Goal: Task Accomplishment & Management: Manage account settings

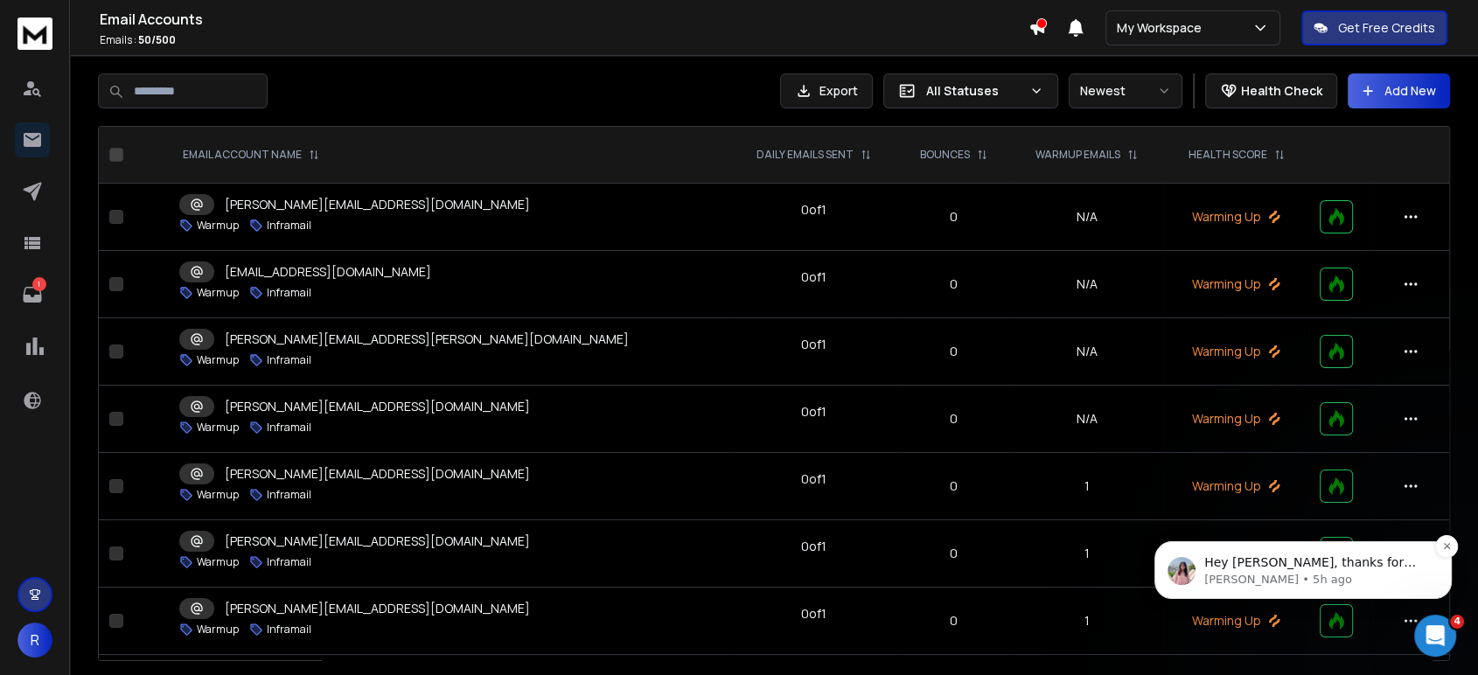
scroll to position [253, 0]
click at [1461, 542] on div "Hey [PERSON_NAME], thanks for reaching out. Our platform follows a Fair Use Pol…" at bounding box center [1303, 489] width 322 height 219
click at [519, 33] on p "Emails : 50 / 500" at bounding box center [564, 40] width 929 height 14
click at [533, 54] on div "Email Accounts Emails : 50 / 500 My Workspace Get Free Credits" at bounding box center [739, 28] width 1478 height 56
click at [1347, 579] on p "[PERSON_NAME] • 6h ago" at bounding box center [1317, 580] width 226 height 16
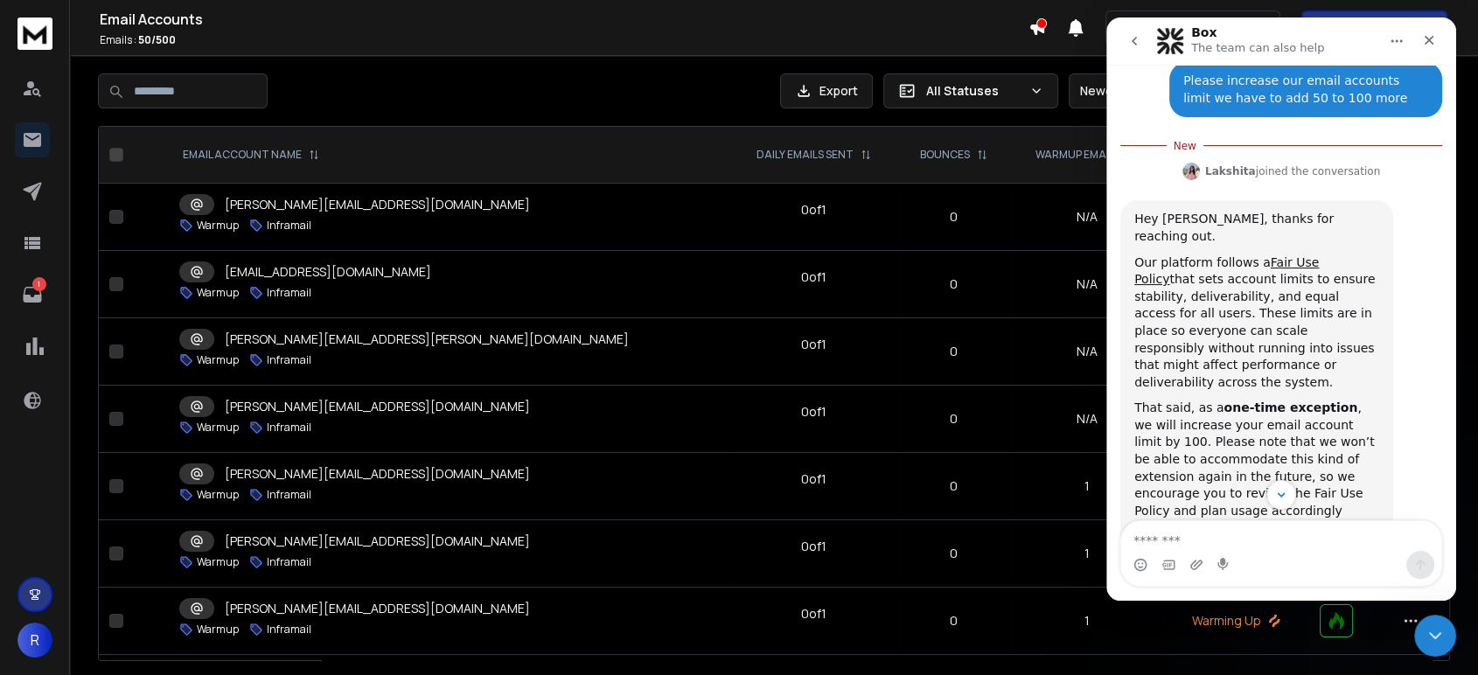
scroll to position [282, 0]
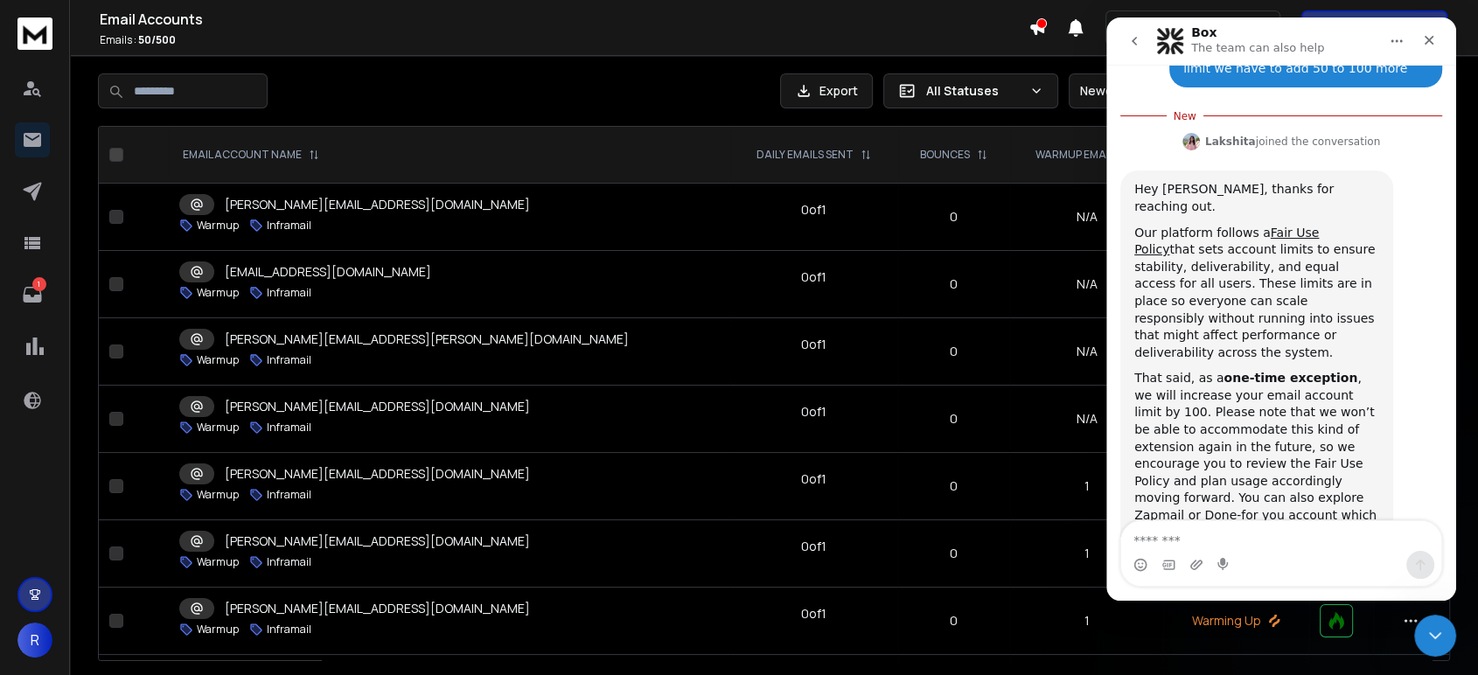
click at [1248, 392] on div "That said, as a one-time exception , we will increase your email account limit …" at bounding box center [1256, 464] width 245 height 189
click at [1442, 654] on html at bounding box center [1433, 633] width 42 height 42
click at [1438, 623] on icon "Close Intercom Messenger" at bounding box center [1432, 633] width 21 height 21
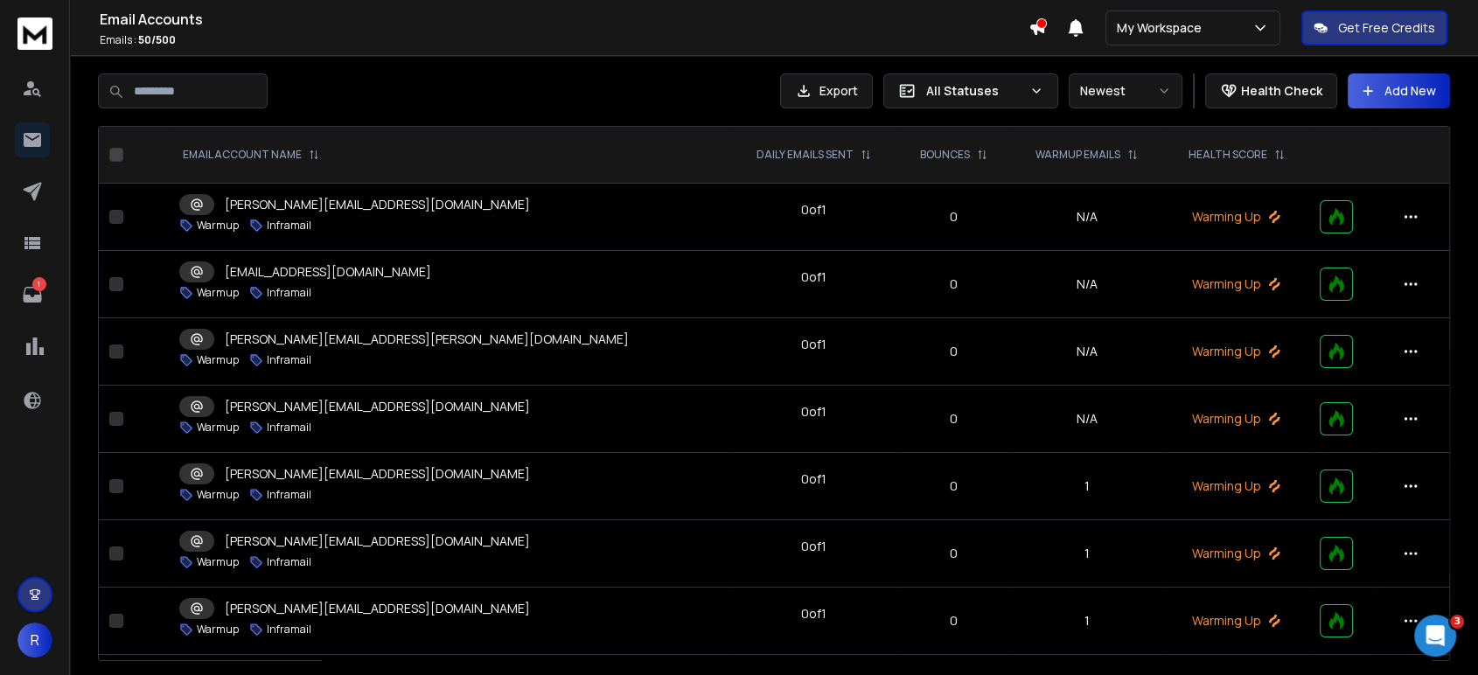
click at [1444, 84] on button "Add New" at bounding box center [1399, 90] width 102 height 35
click at [1396, 94] on button "Add New" at bounding box center [1399, 90] width 102 height 35
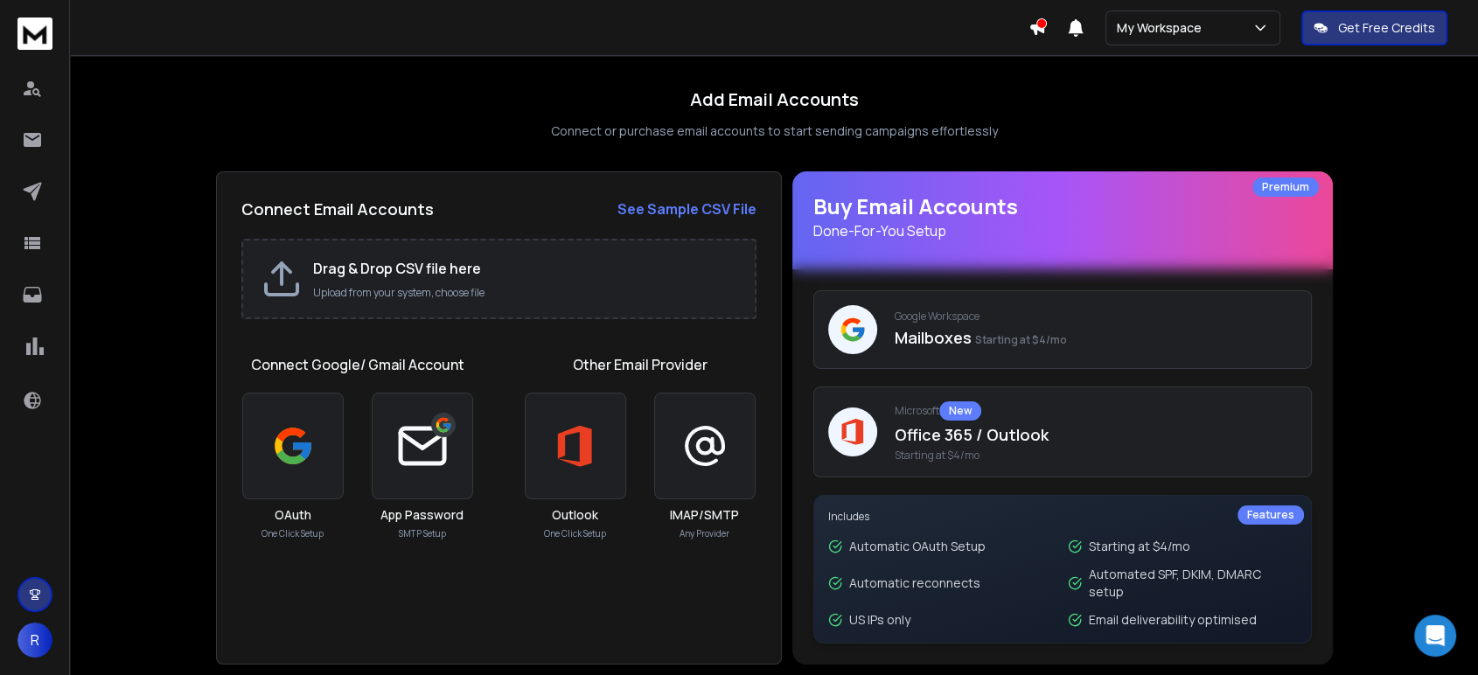
click at [373, 314] on div "Drag & Drop CSV file here Upload from your system, choose file" at bounding box center [498, 279] width 515 height 80
type input "**********"
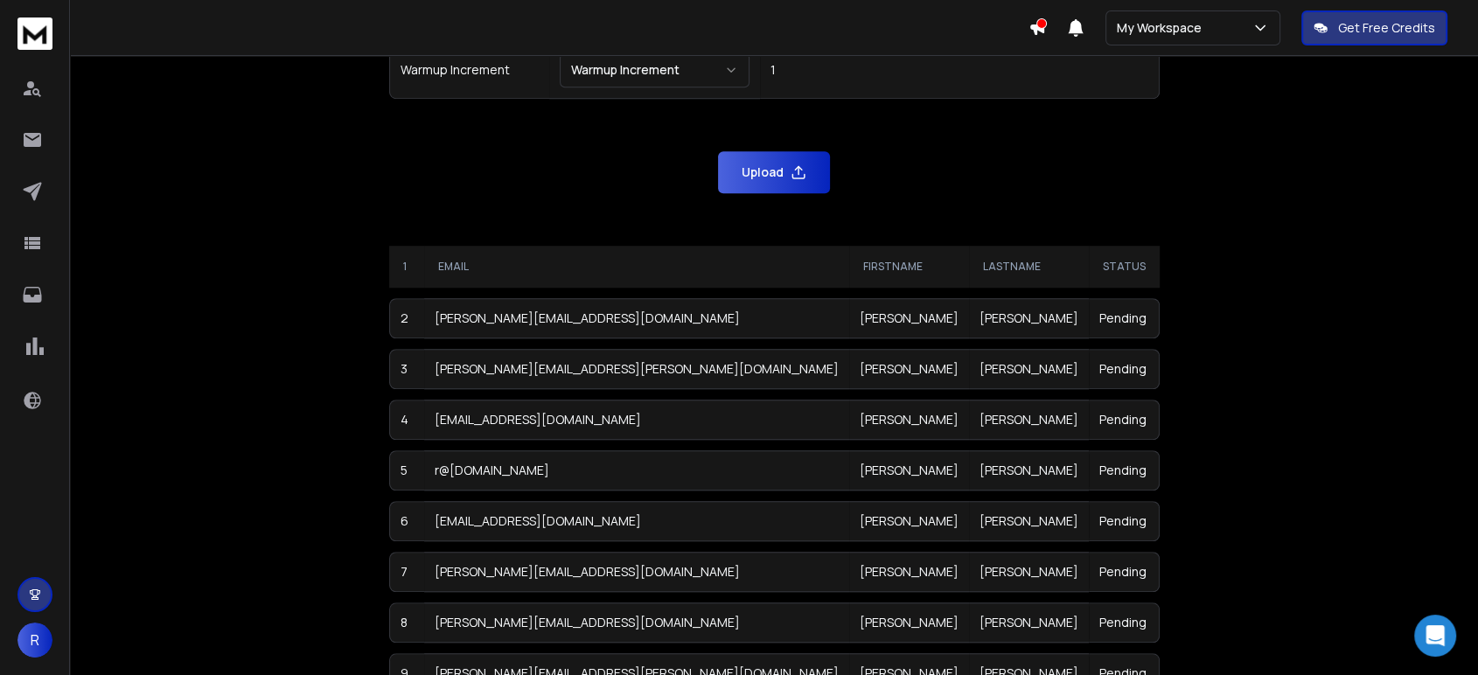
scroll to position [1217, 0]
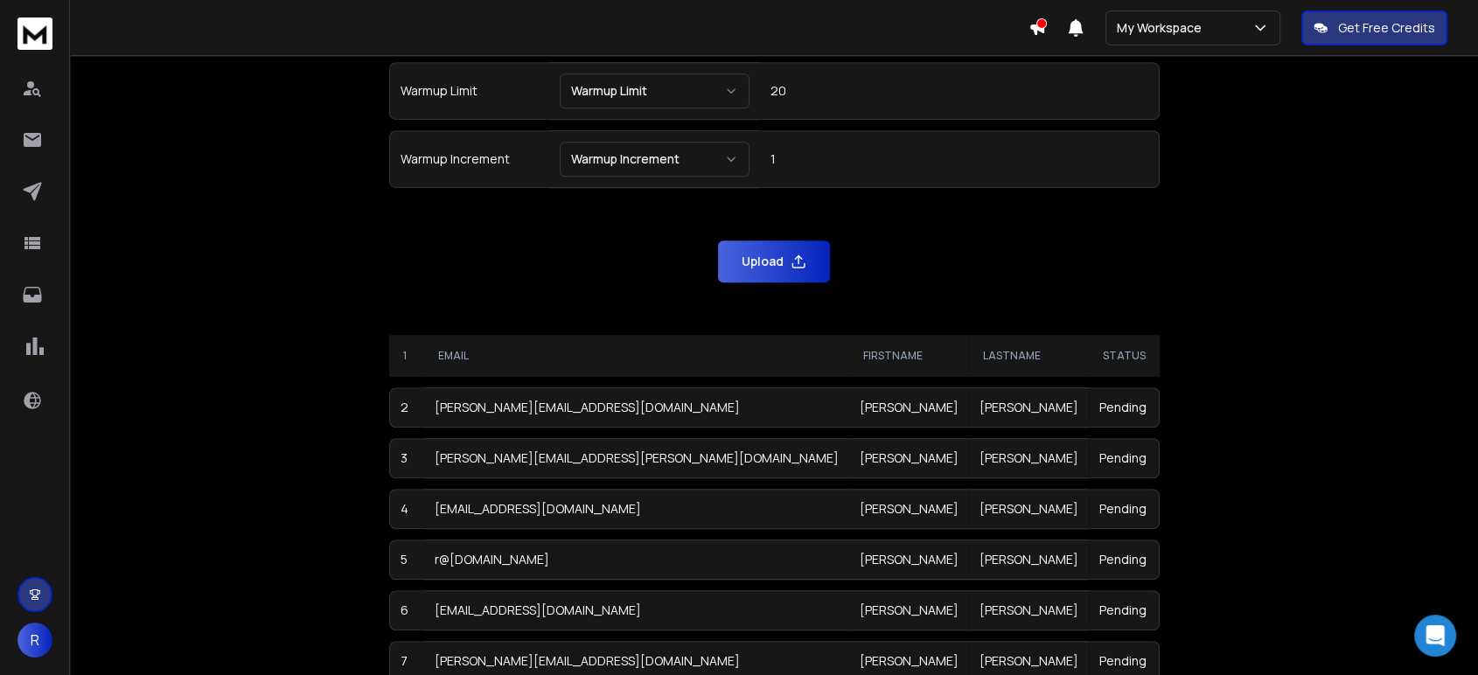
click at [761, 253] on p "Upload" at bounding box center [763, 261] width 42 height 17
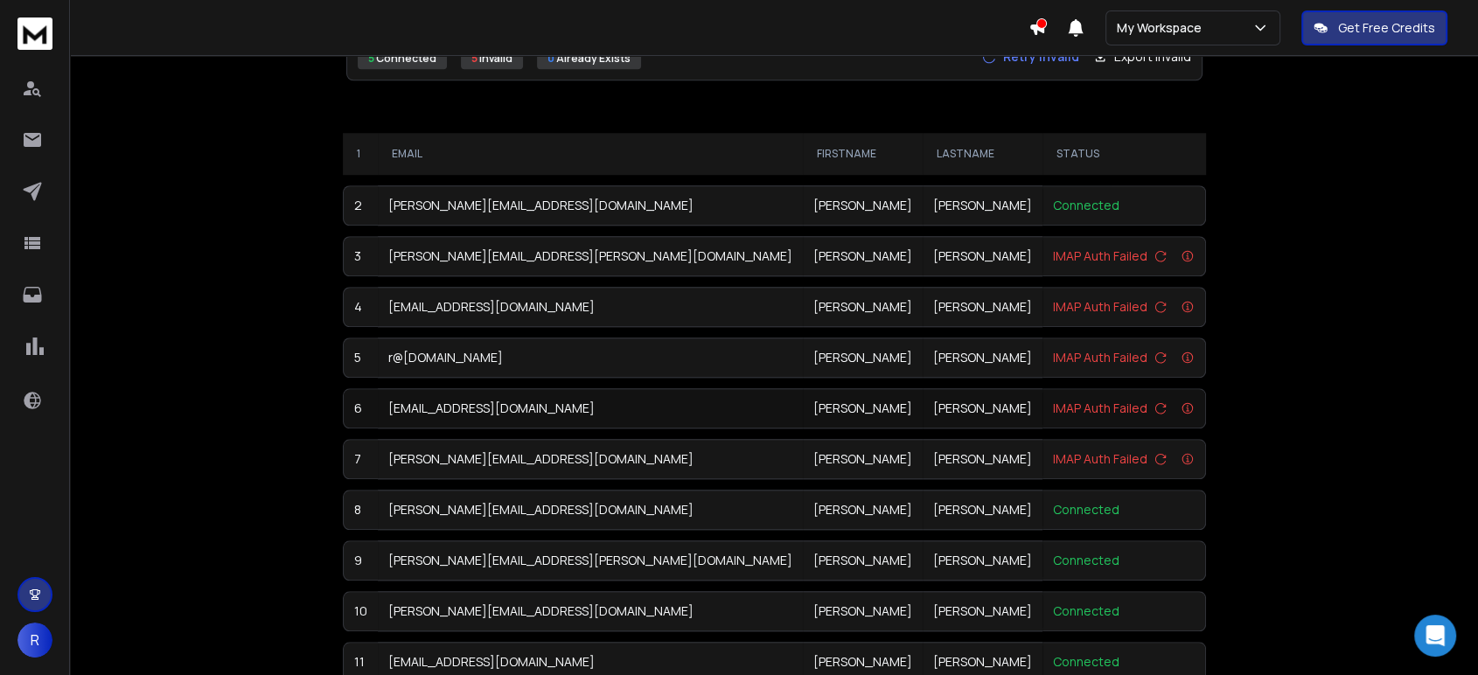
scroll to position [1596, 0]
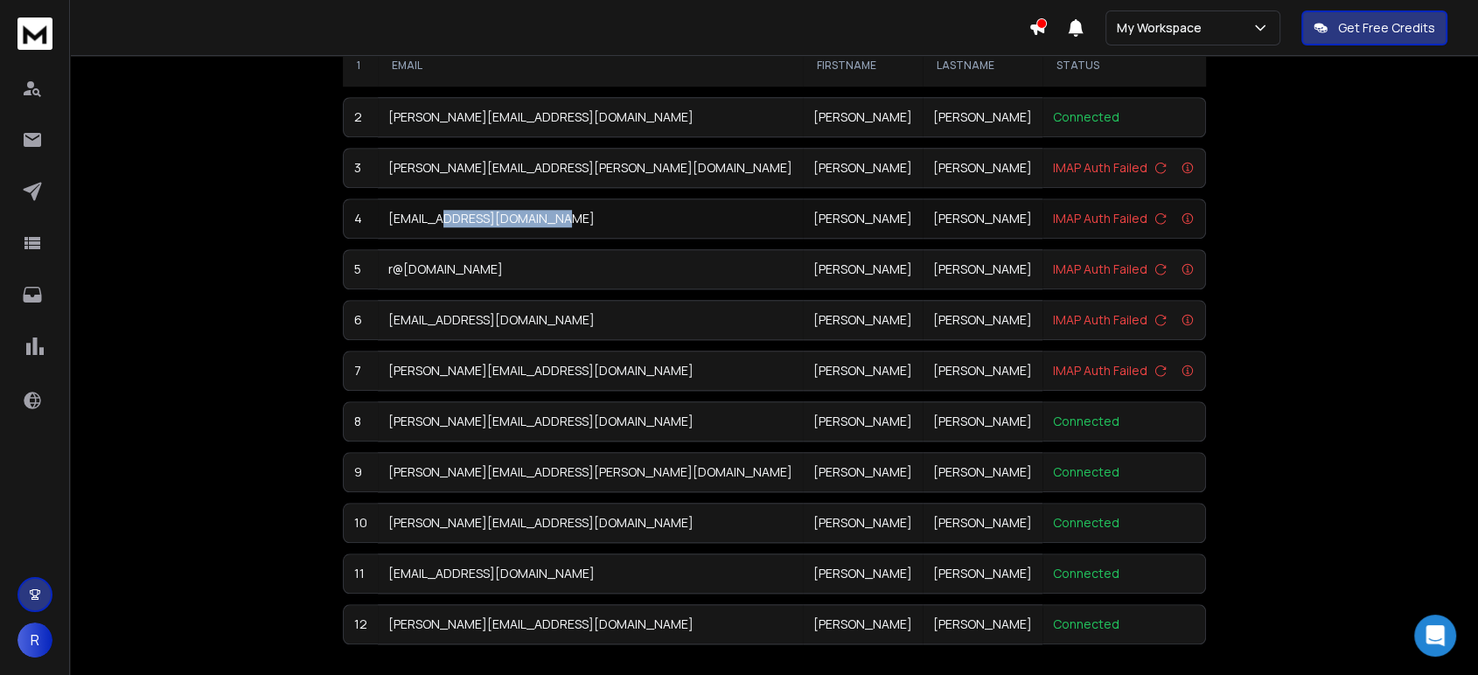
copy td "gosimplynoted.com"
drag, startPoint x: 646, startPoint y: 206, endPoint x: 526, endPoint y: 214, distance: 120.9
click at [526, 214] on td "relmore@gosimplynoted.com" at bounding box center [590, 219] width 425 height 40
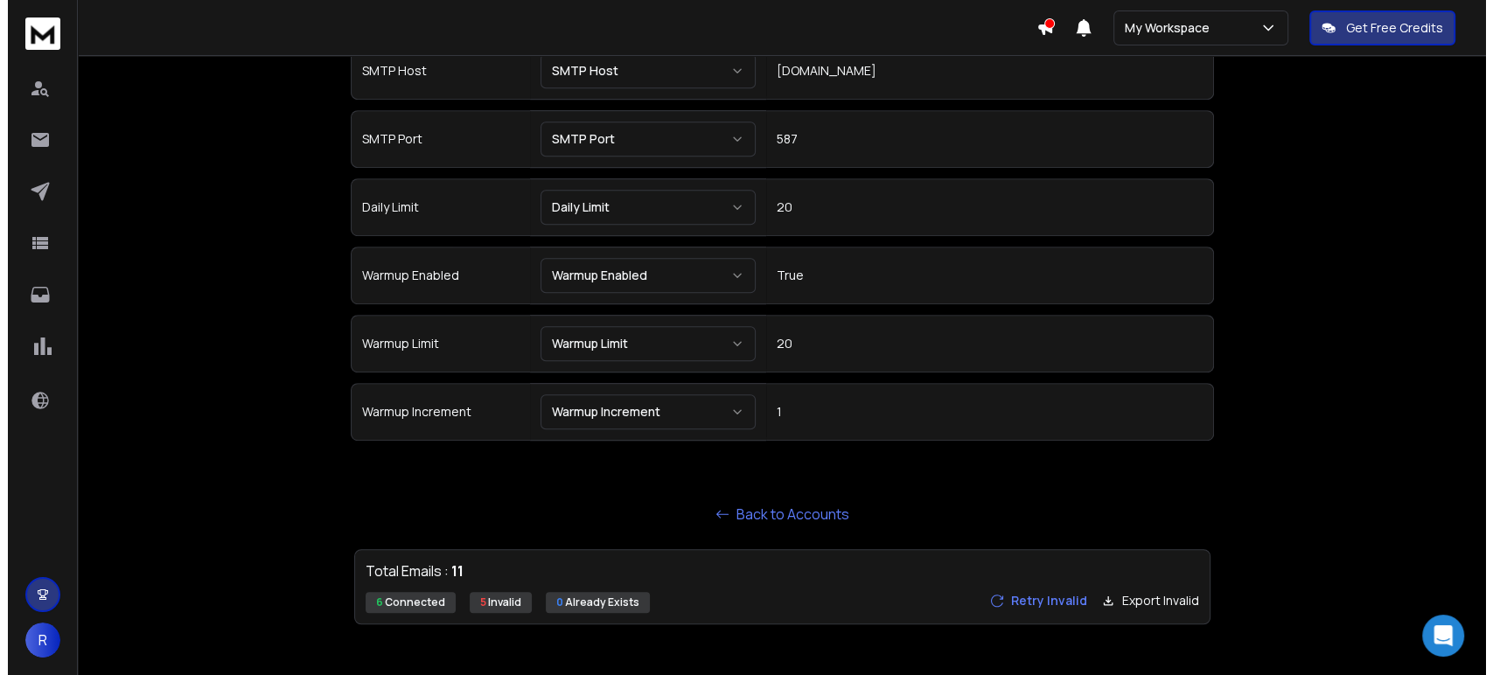
scroll to position [0, 0]
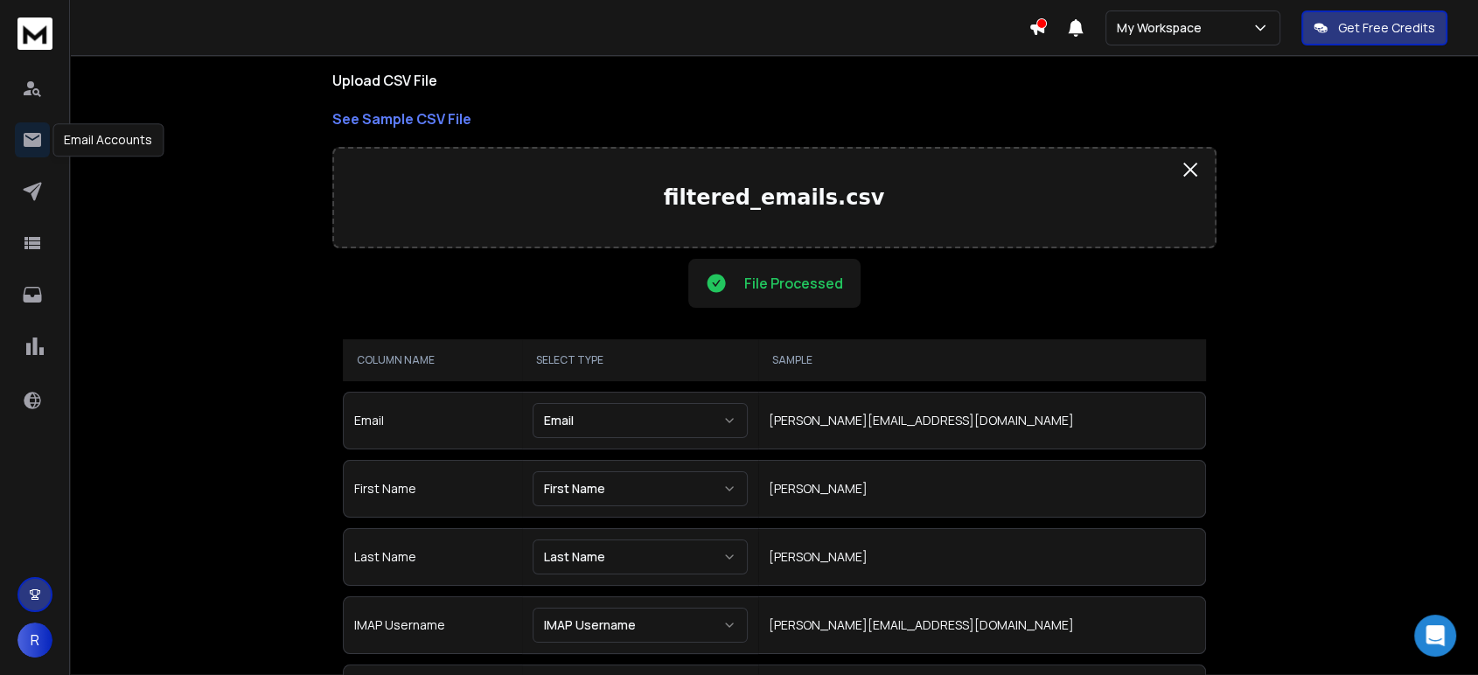
click at [31, 152] on link at bounding box center [32, 139] width 35 height 35
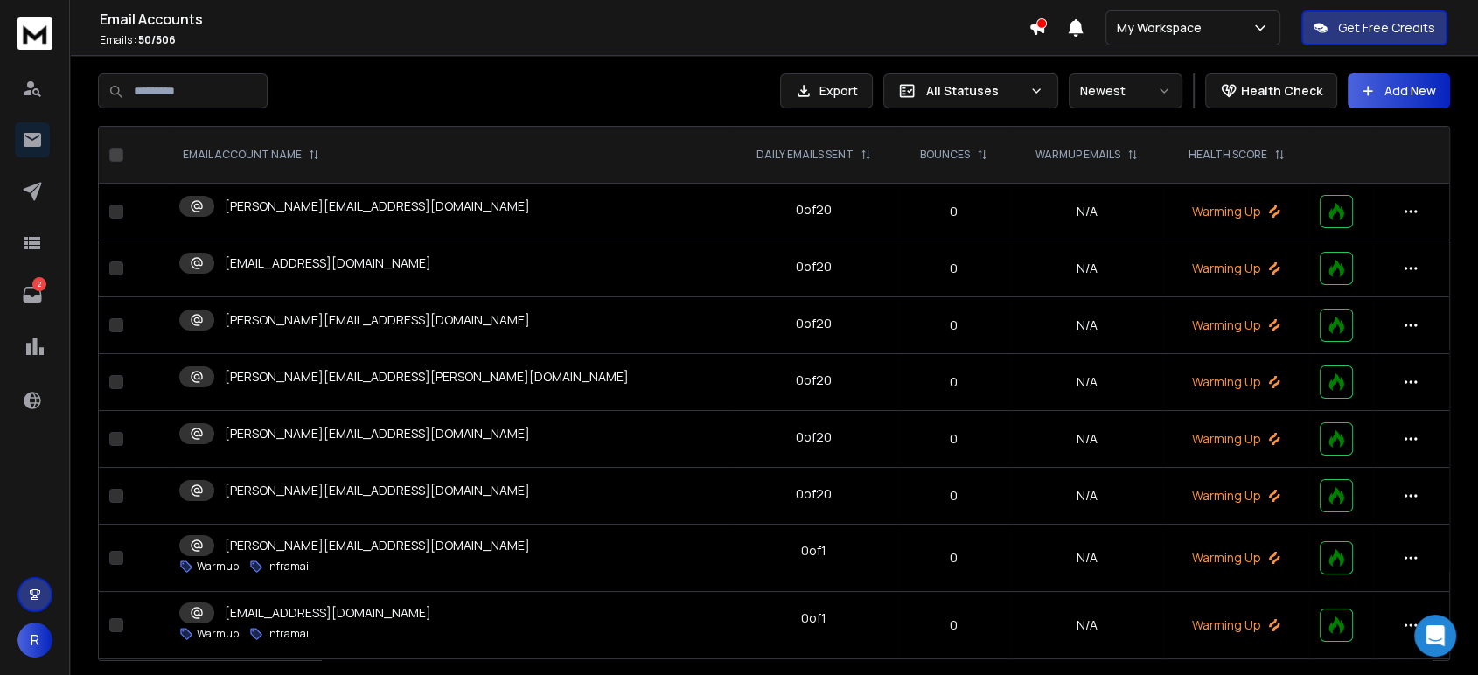
click at [113, 210] on button "button" at bounding box center [116, 212] width 14 height 14
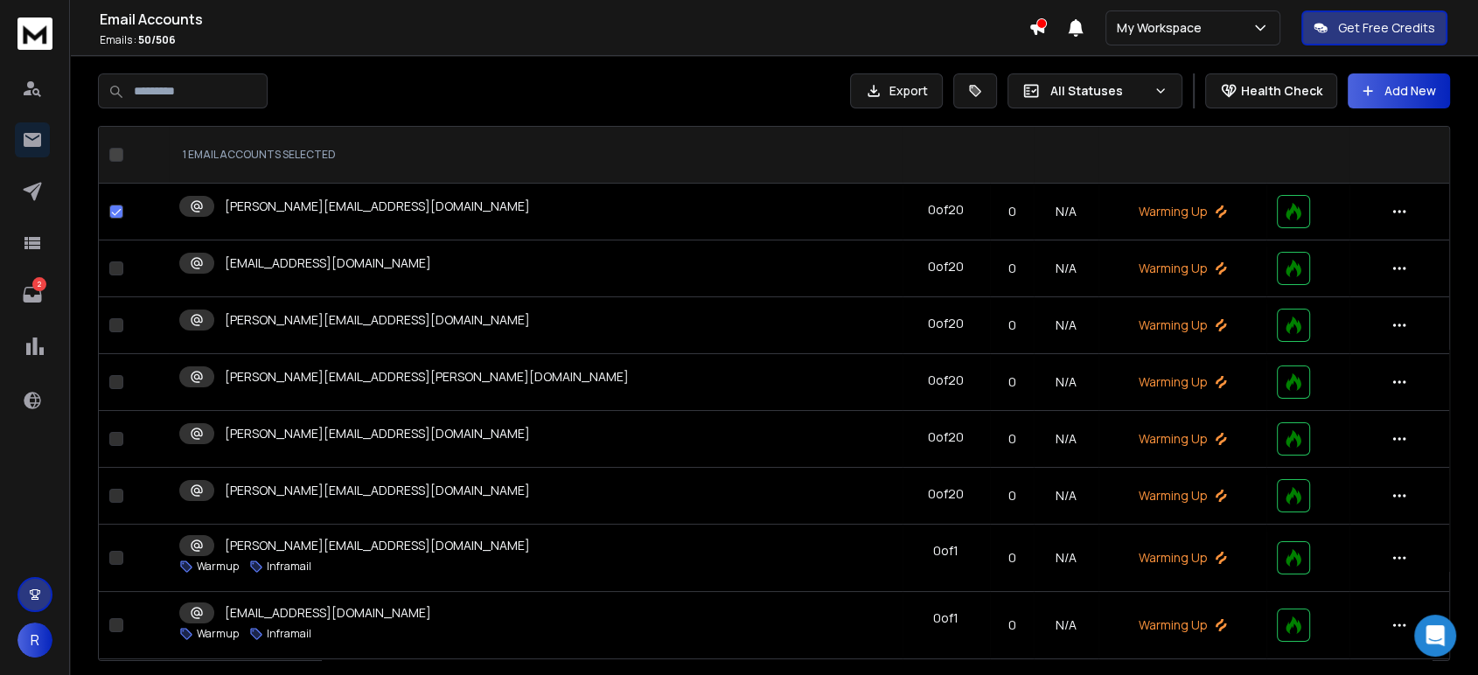
click at [115, 271] on button "button" at bounding box center [116, 268] width 14 height 14
click at [116, 329] on button "button" at bounding box center [116, 325] width 14 height 14
click at [116, 383] on button "button" at bounding box center [116, 382] width 14 height 14
click at [116, 444] on button "button" at bounding box center [116, 439] width 14 height 14
click at [118, 496] on button "button" at bounding box center [116, 496] width 14 height 14
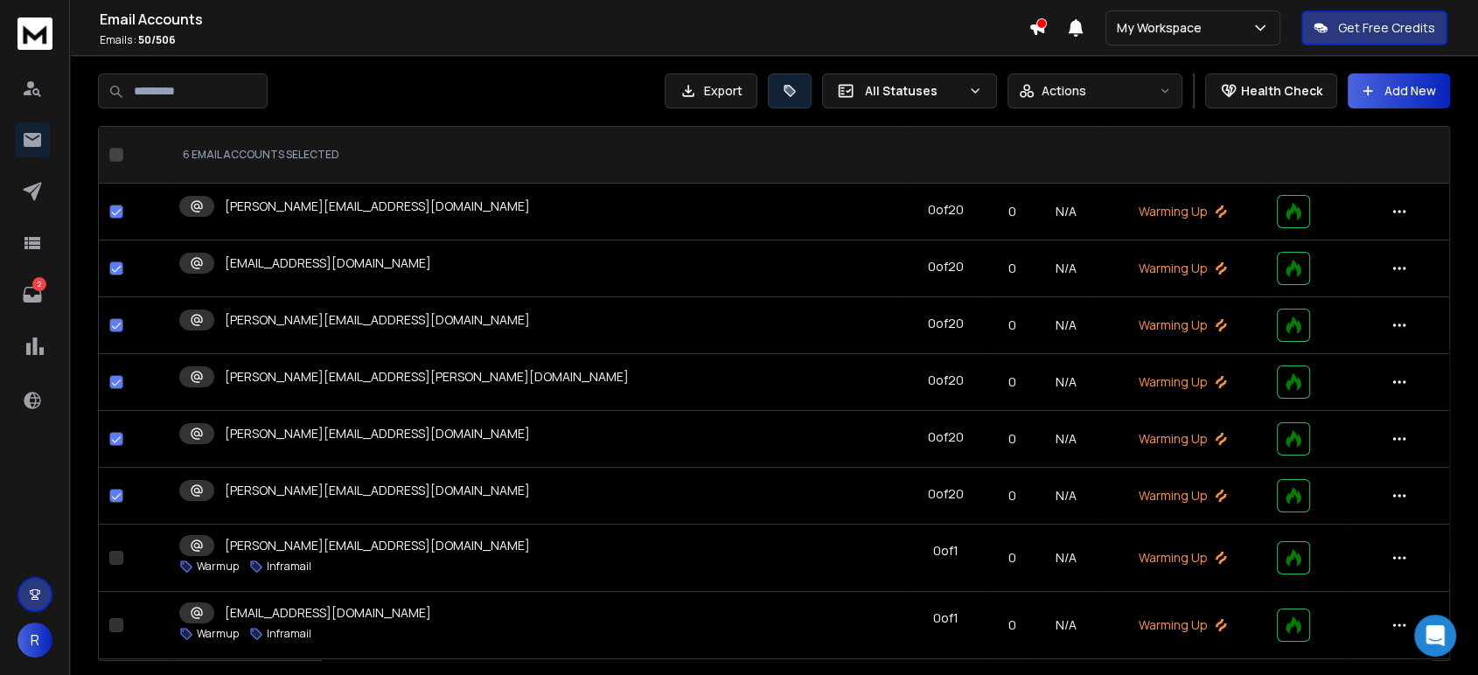
click at [797, 88] on icon at bounding box center [790, 91] width 14 height 14
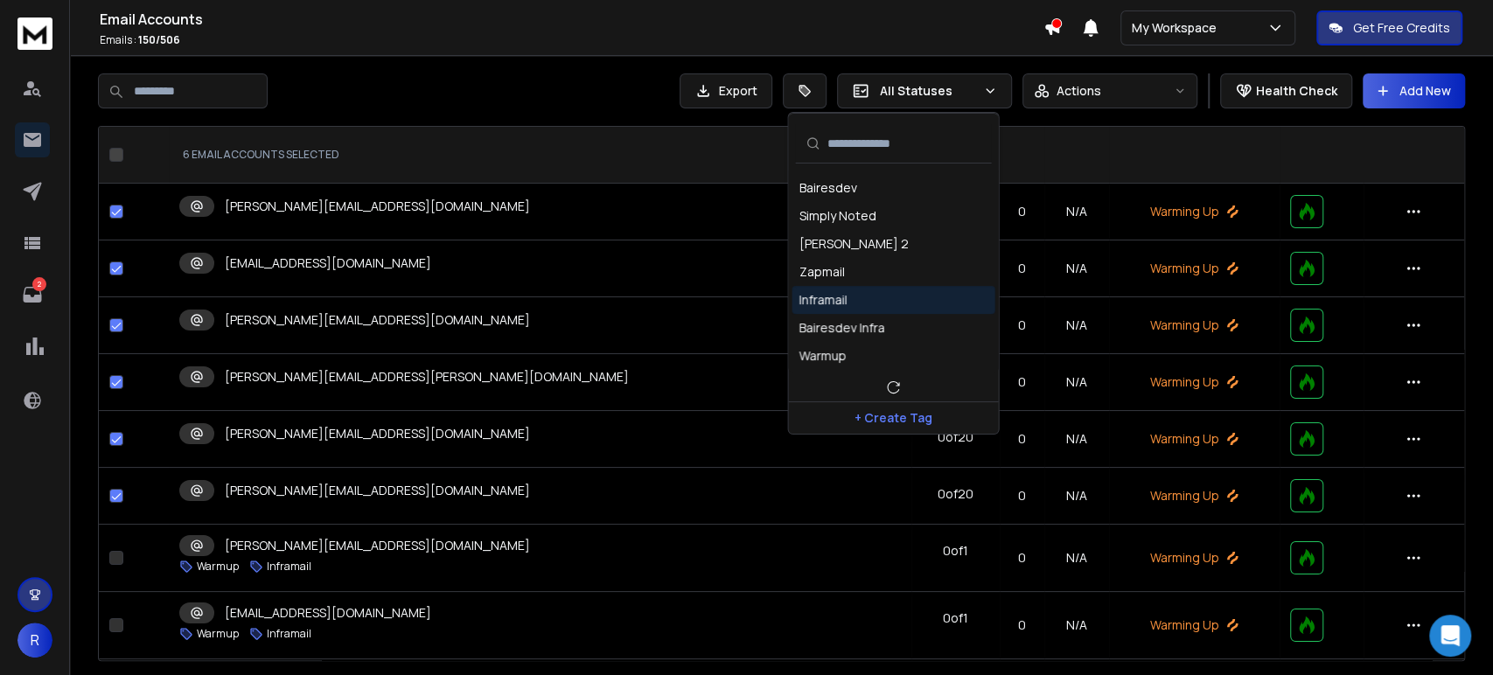
click at [868, 293] on div "Inframail" at bounding box center [892, 299] width 189 height 17
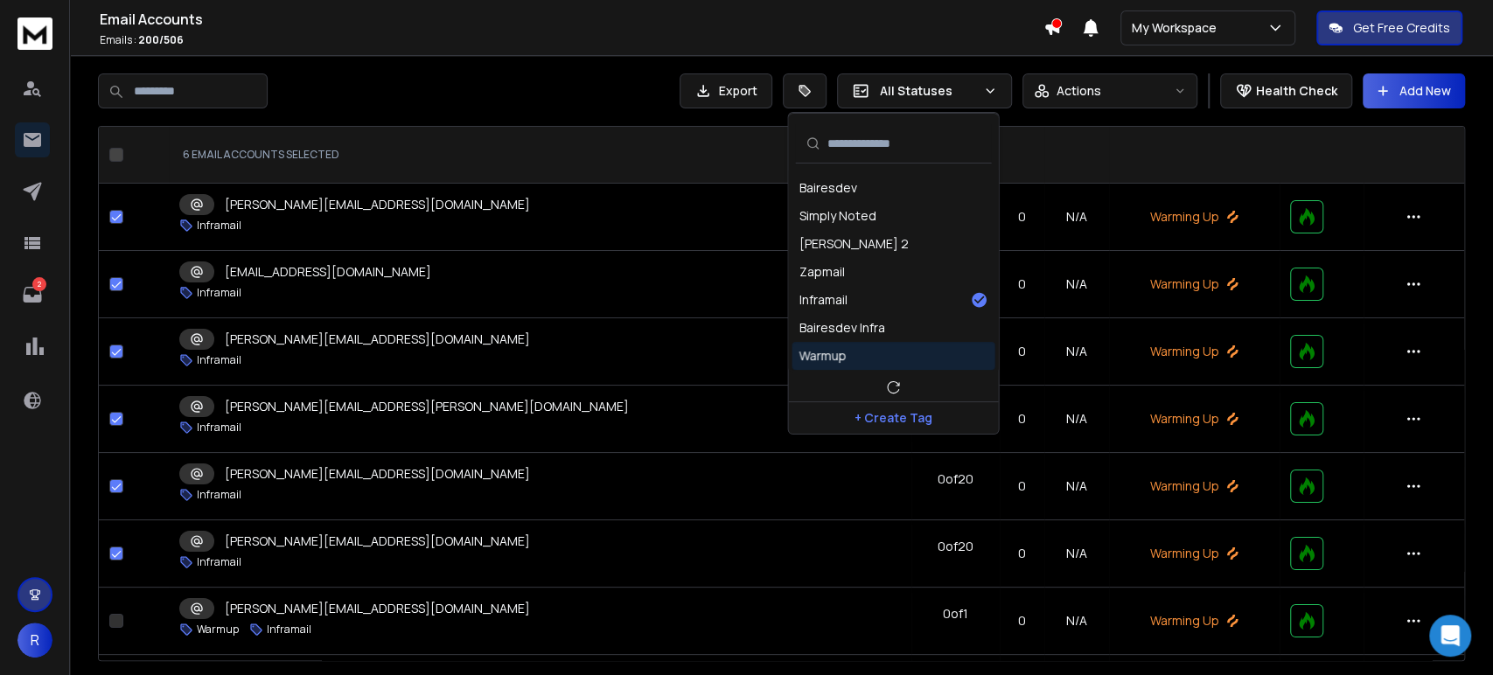
click at [861, 354] on div "Warmup" at bounding box center [892, 355] width 189 height 17
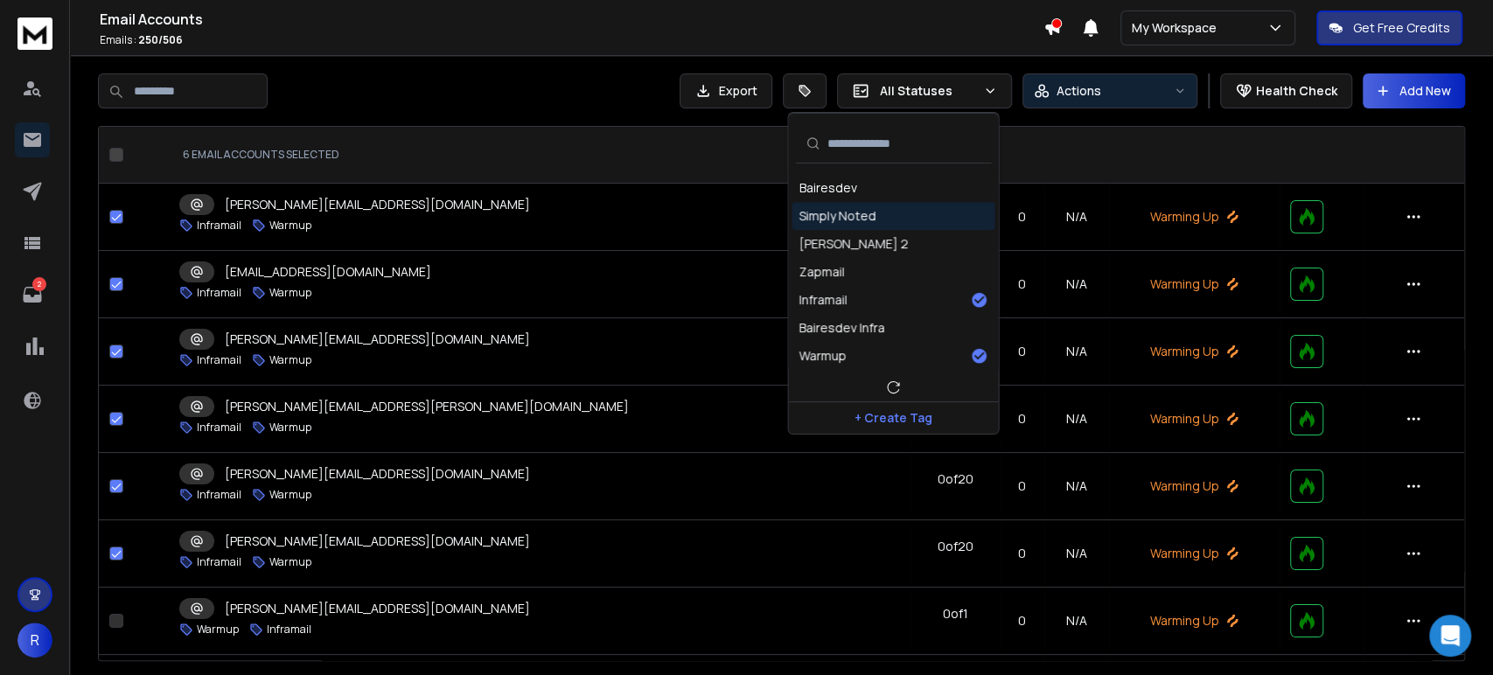
click at [1090, 103] on button "Actions" at bounding box center [1109, 90] width 175 height 35
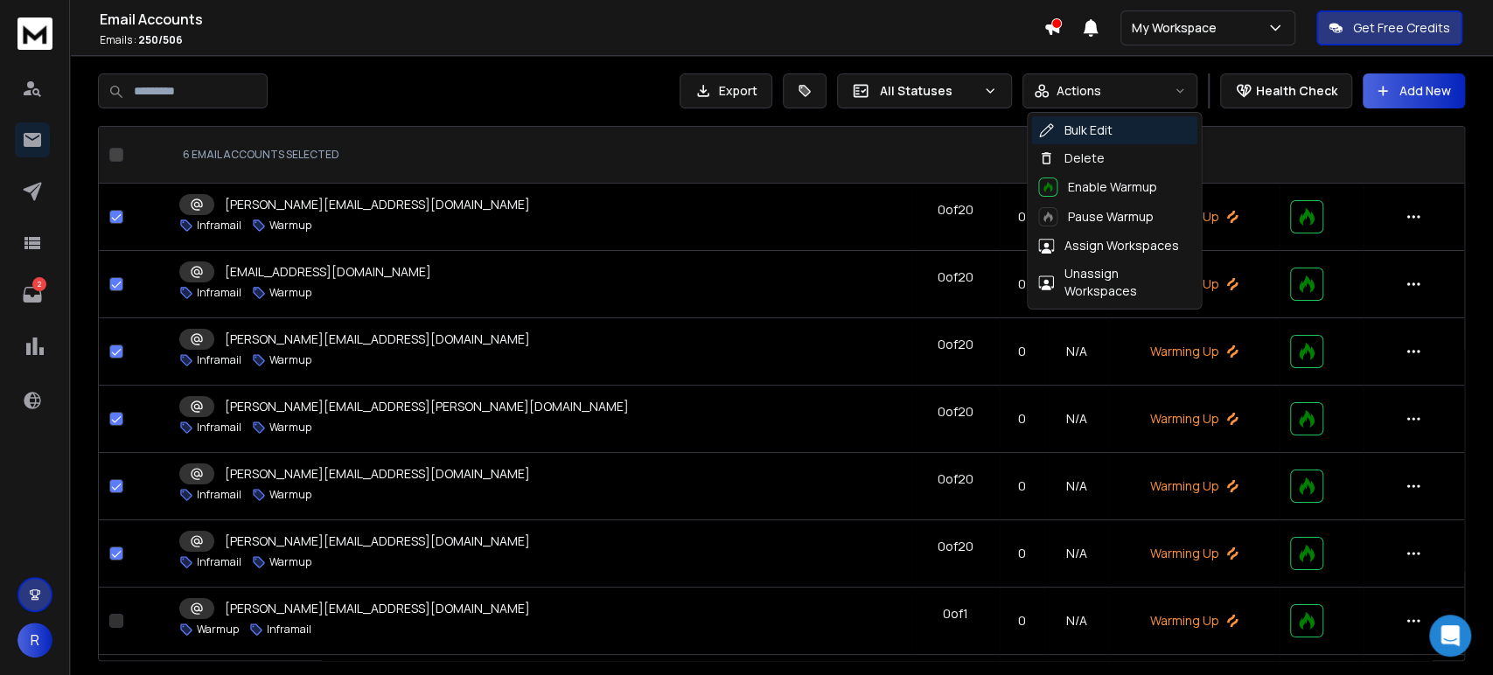
click at [1098, 129] on div "Bulk Edit" at bounding box center [1075, 130] width 74 height 17
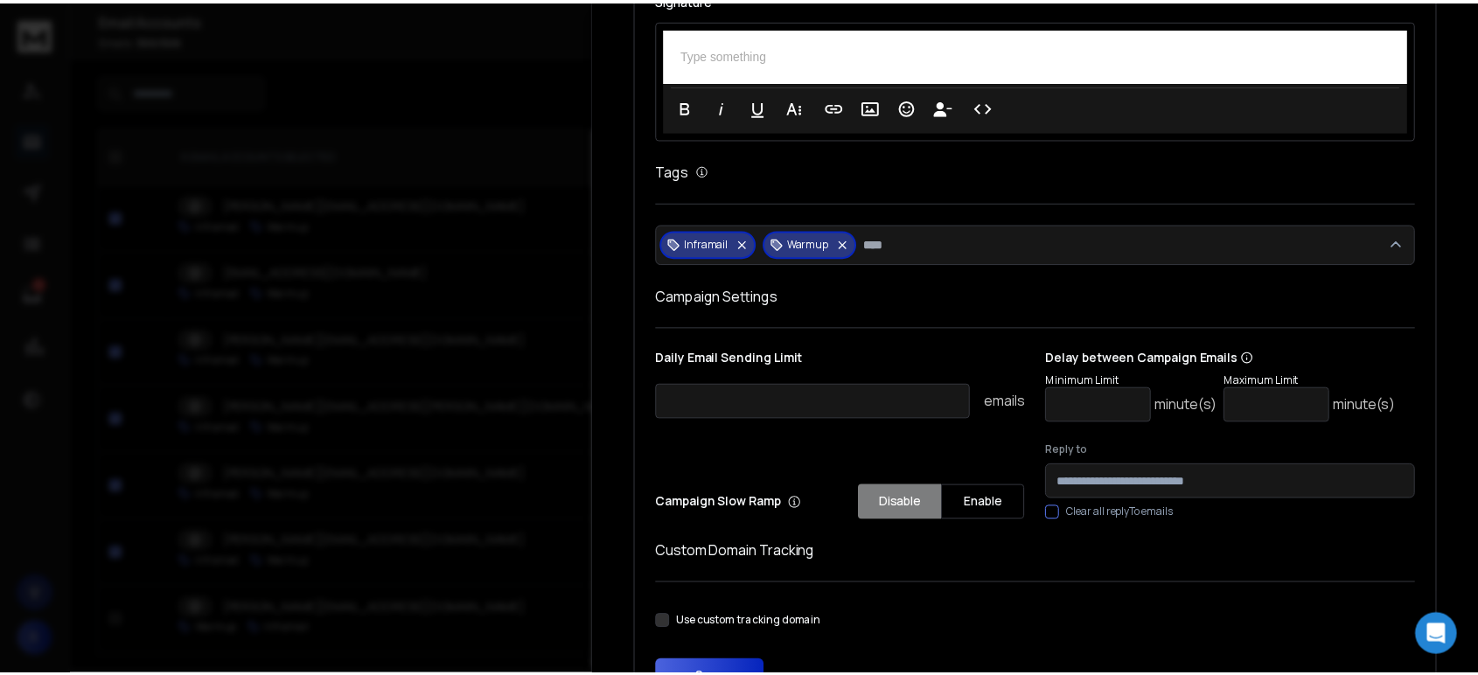
scroll to position [266, 0]
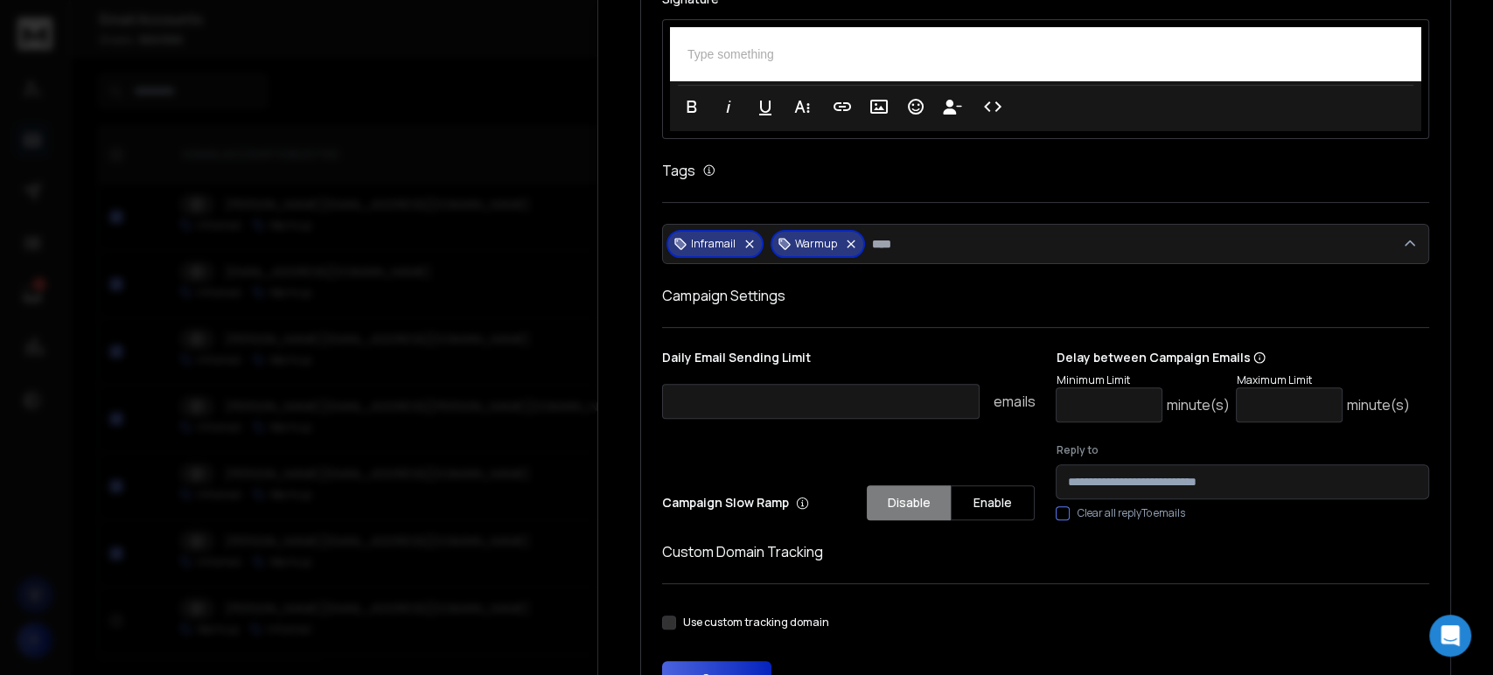
click at [807, 404] on input "number" at bounding box center [821, 401] width 318 height 35
type input "*"
click at [721, 670] on button "Save" at bounding box center [716, 678] width 109 height 35
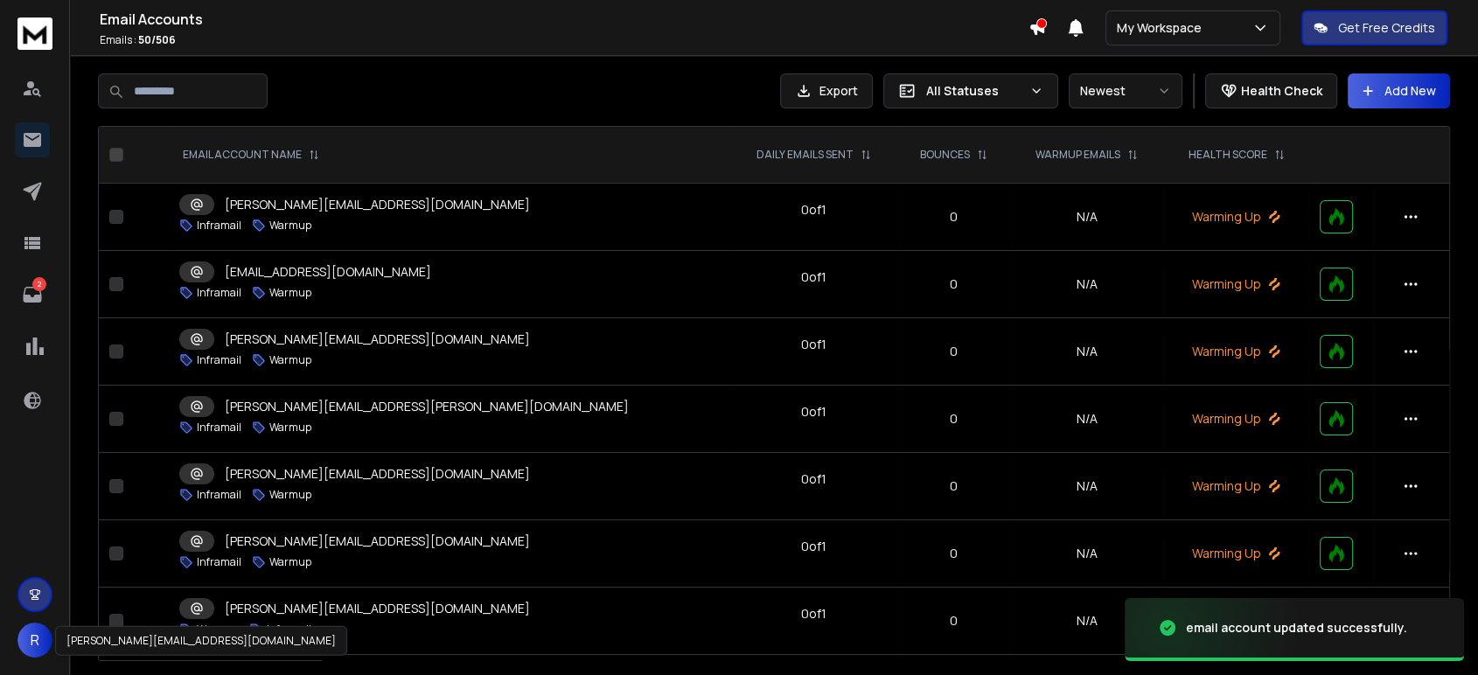
click at [44, 642] on span "R" at bounding box center [34, 640] width 35 height 35
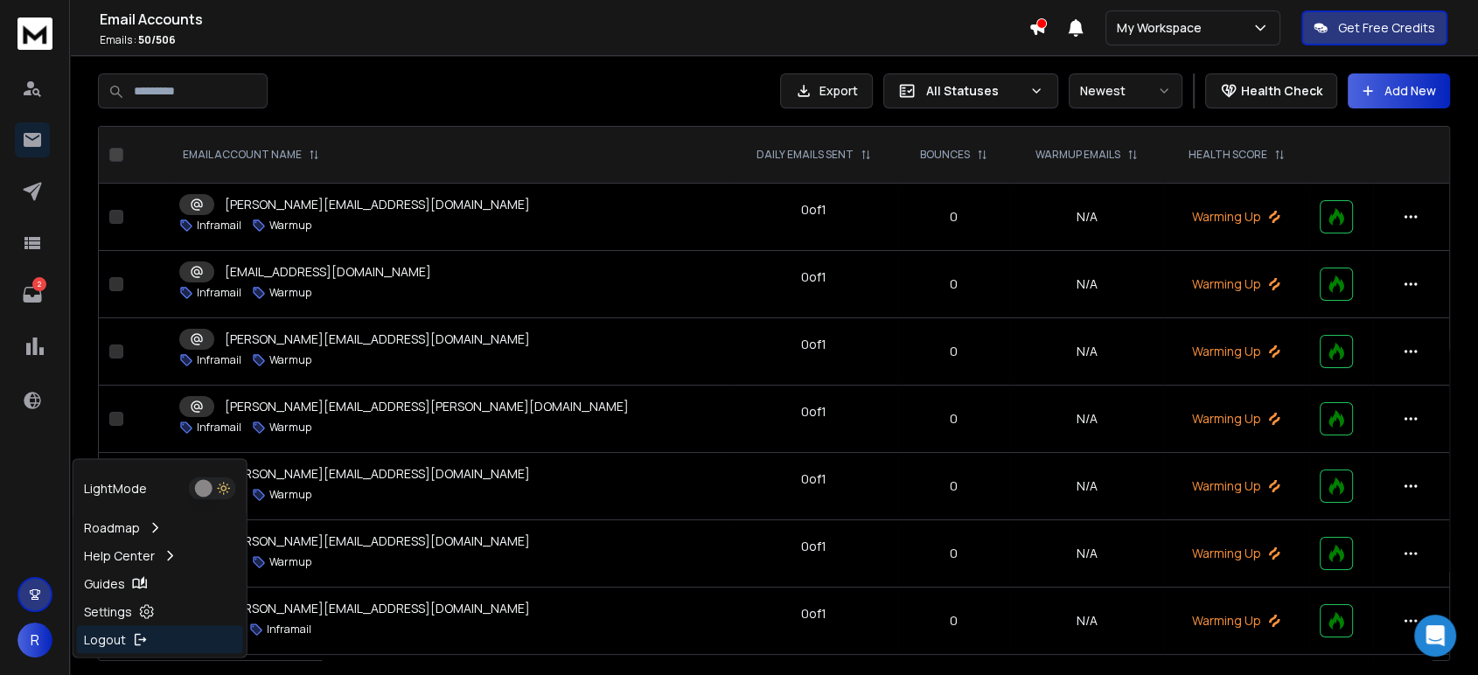
click at [100, 639] on p "Logout" at bounding box center [105, 639] width 42 height 17
